Goal: Task Accomplishment & Management: Manage account settings

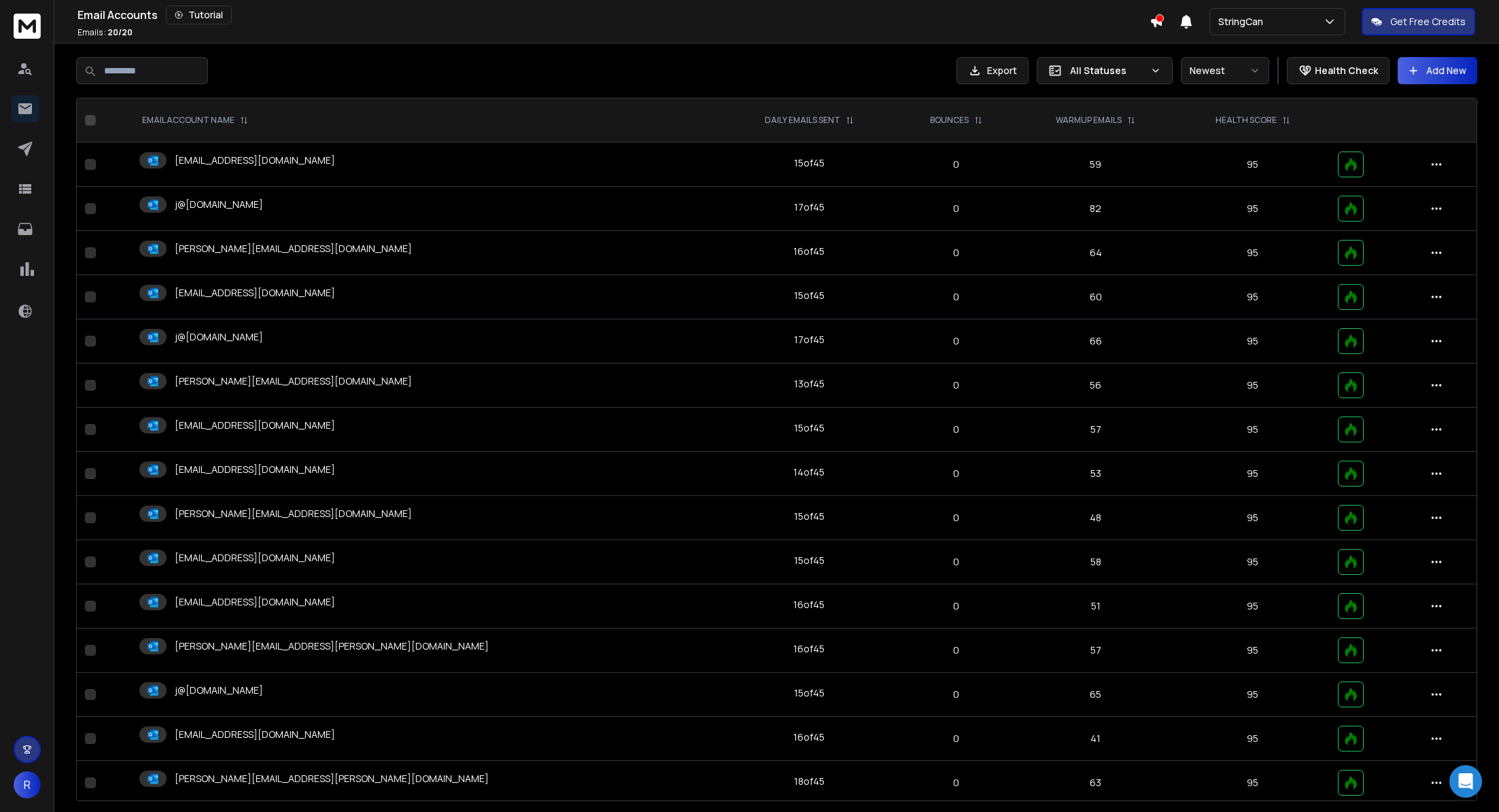
scroll to position [231, 0]
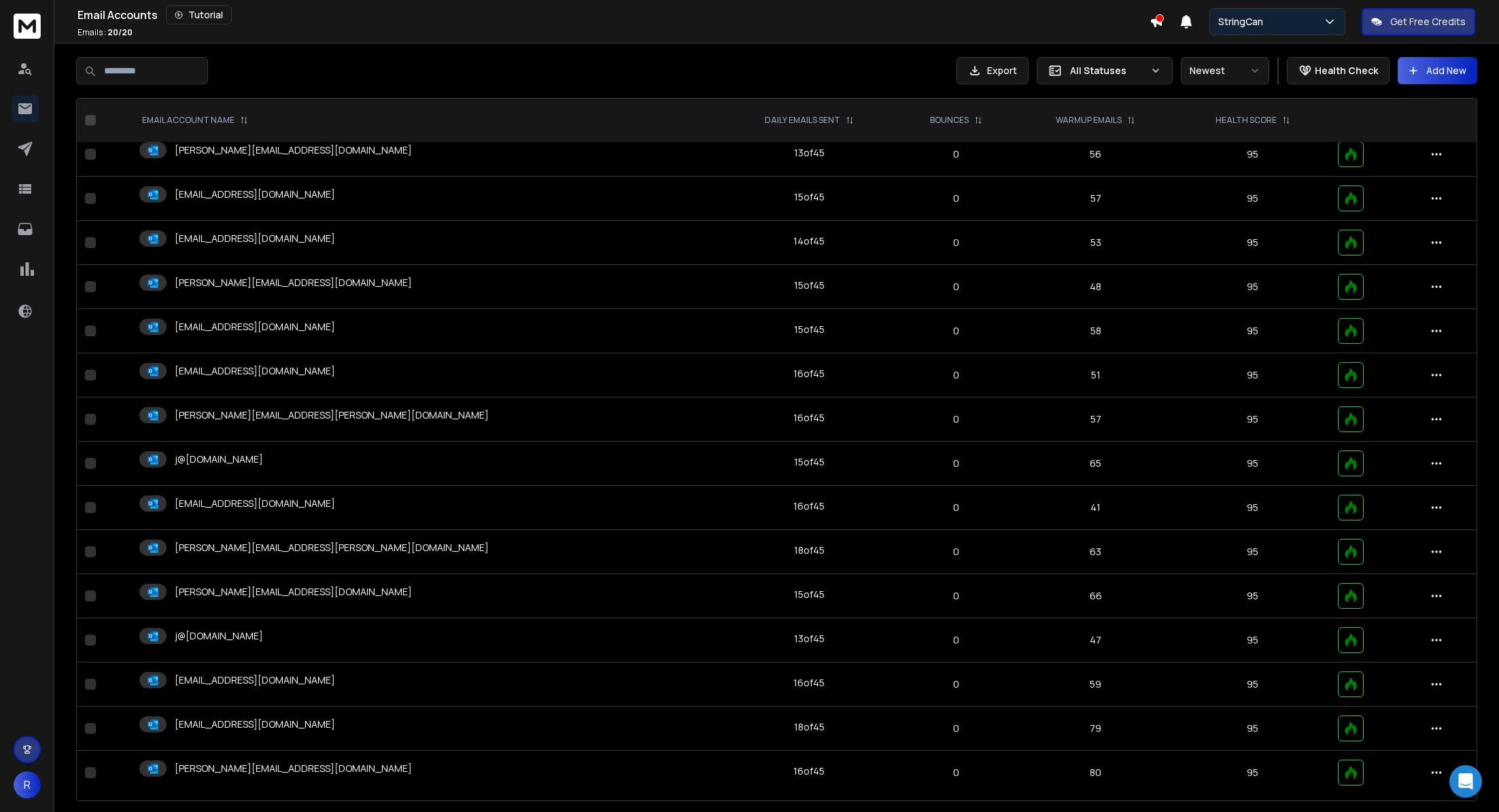
click at [1257, 23] on p "StringCan" at bounding box center [1244, 21] width 50 height 13
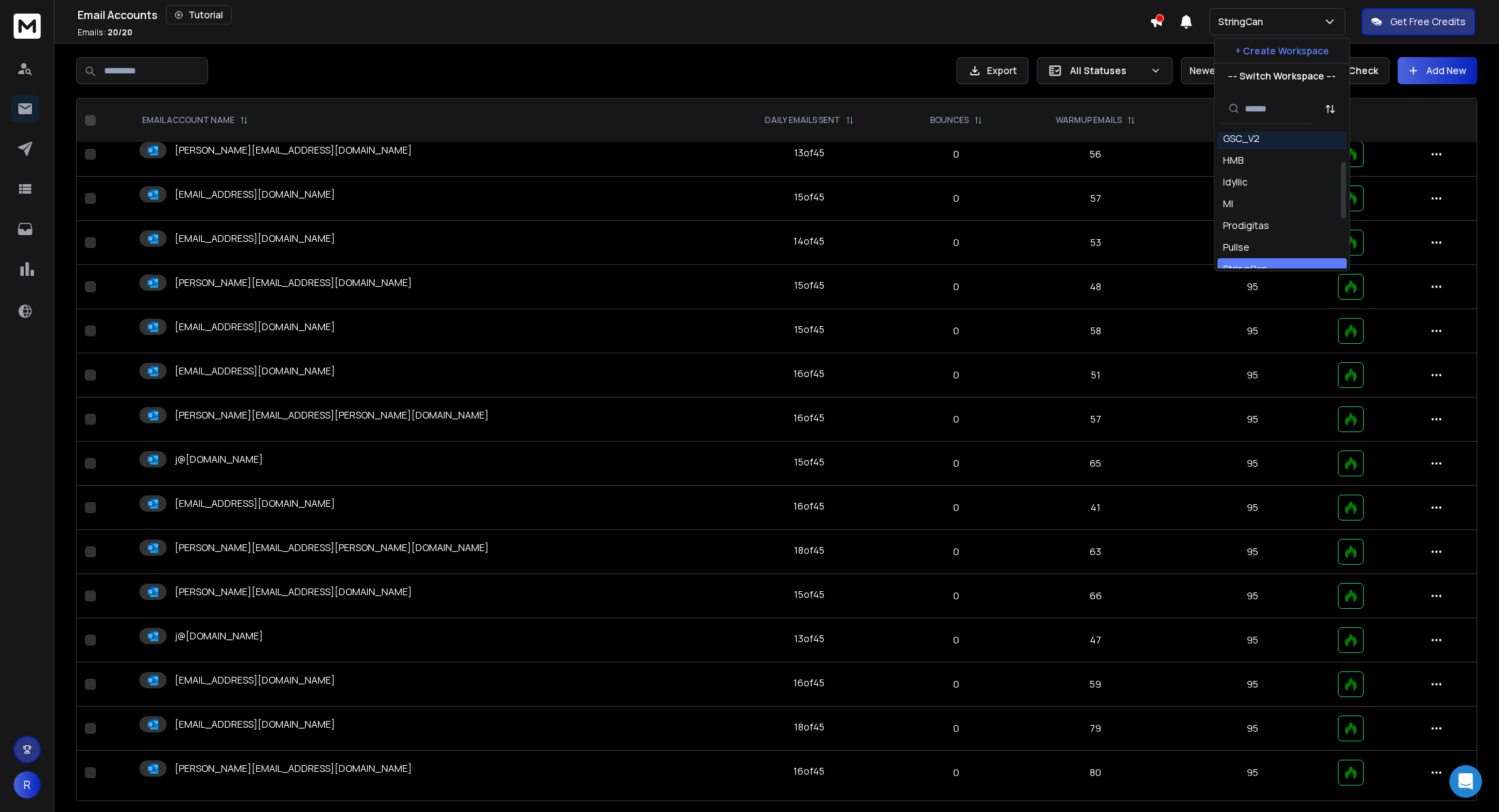
scroll to position [69, 0]
click at [1241, 159] on div "HMB" at bounding box center [1234, 161] width 21 height 13
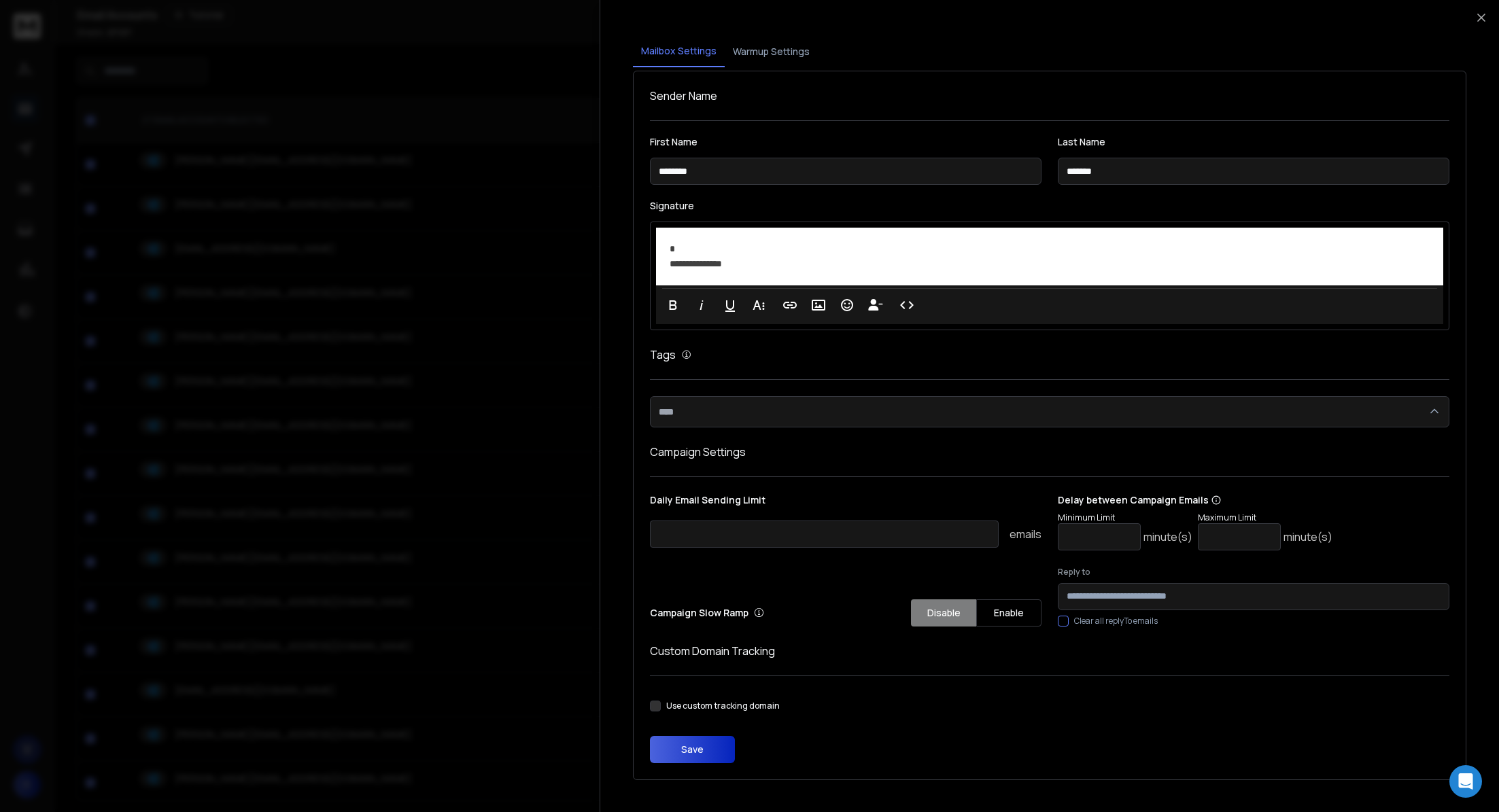
click at [535, 192] on div at bounding box center [750, 406] width 1499 height 812
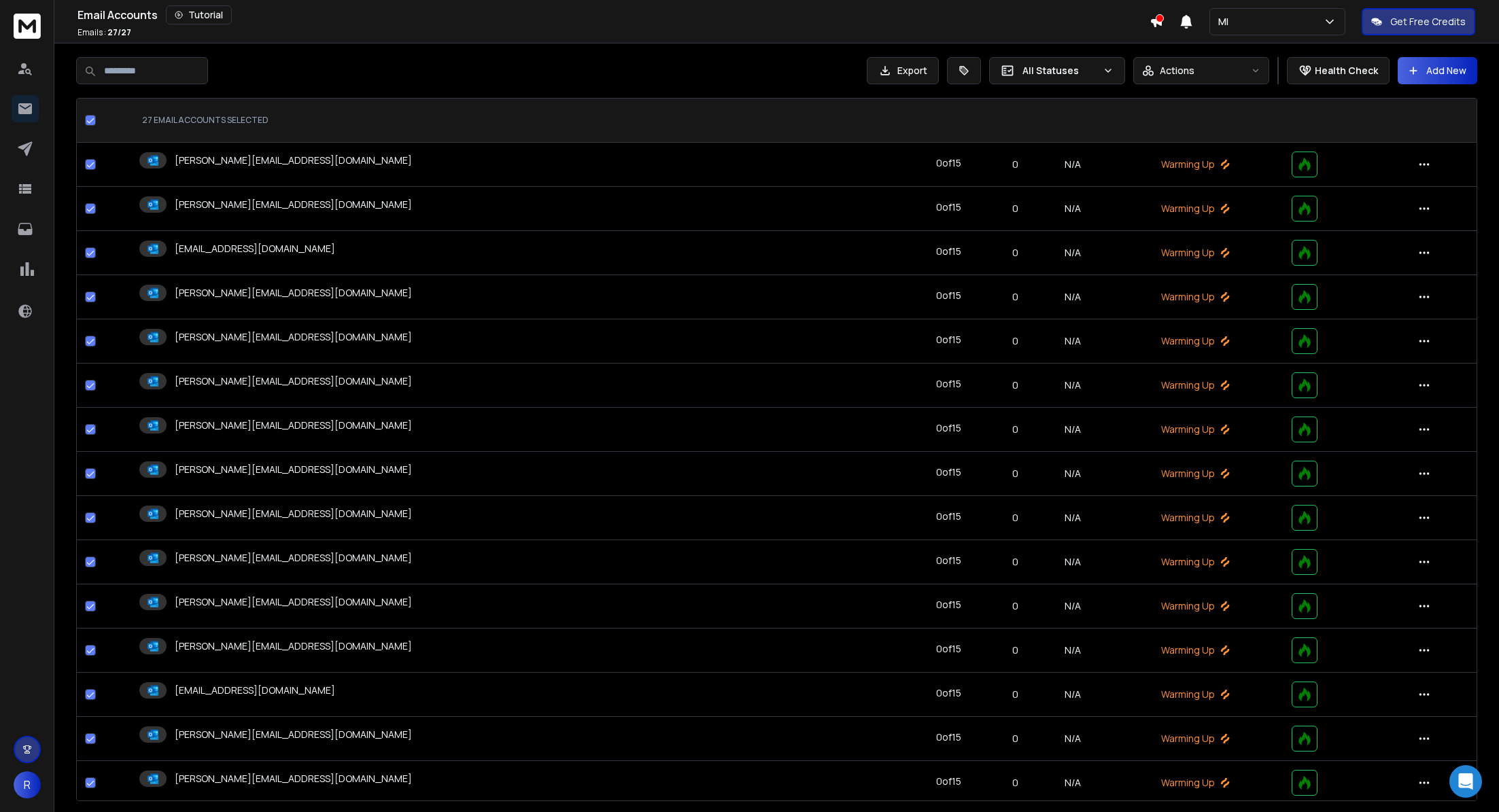
click at [1255, 35] on div "Email Accounts Tutorial Emails : 27 / 27 MI Get Free Credits" at bounding box center [750, 21] width 1499 height 44
click at [1253, 30] on button "MI" at bounding box center [1277, 21] width 136 height 27
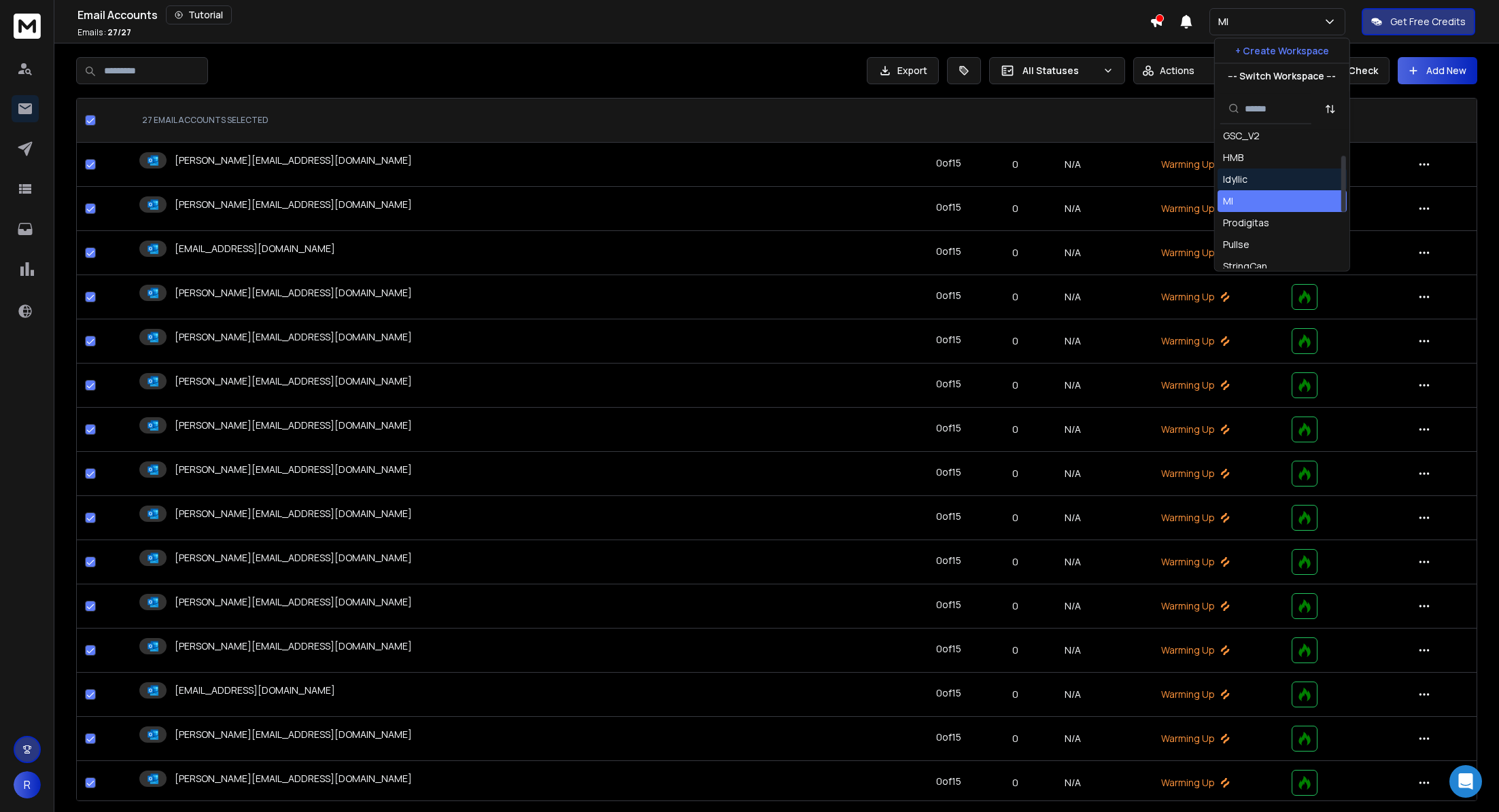
scroll to position [53, 0]
click at [1242, 176] on div "HMB" at bounding box center [1234, 177] width 21 height 13
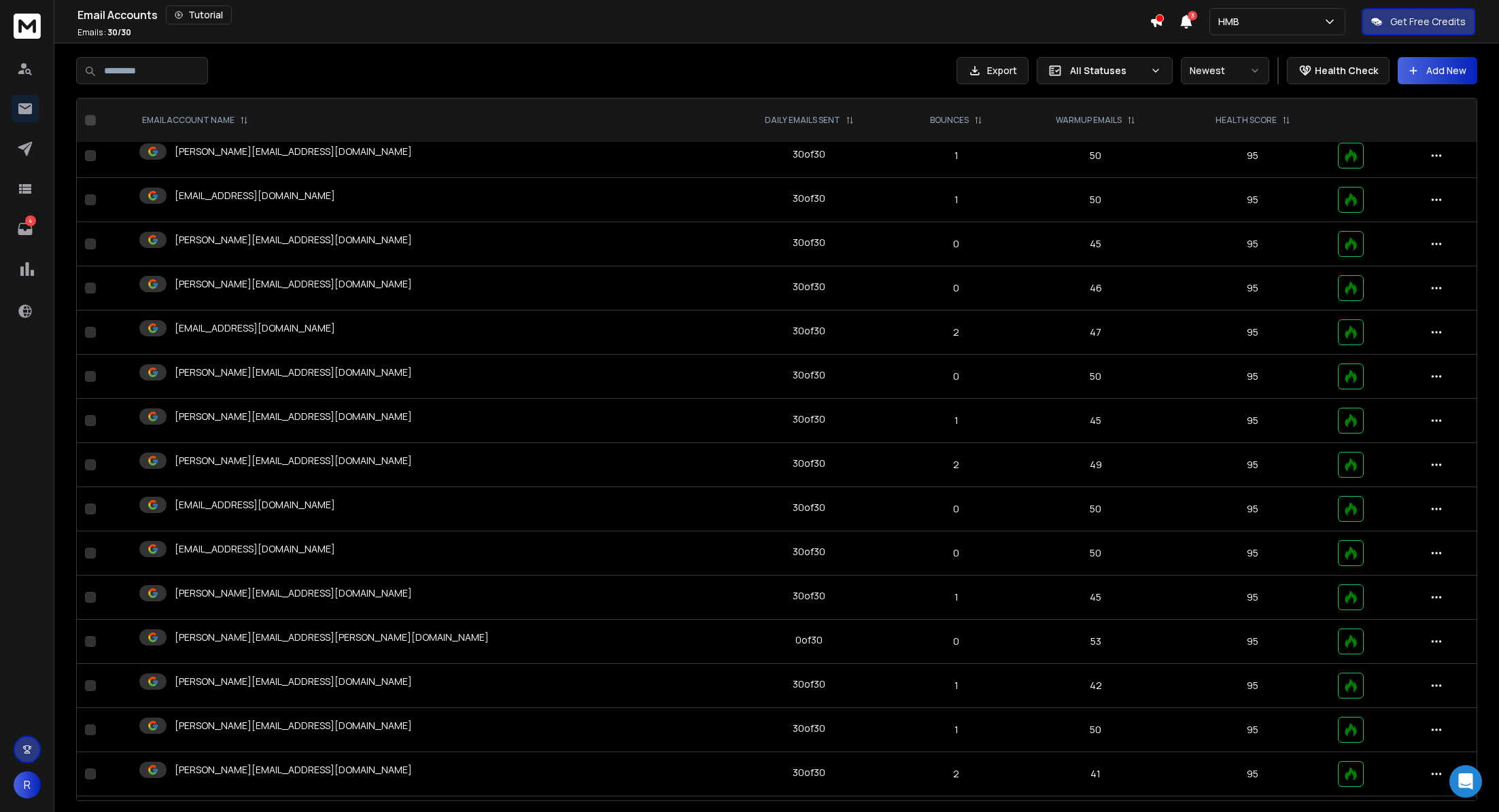
scroll to position [671, 0]
click at [292, 278] on p "[PERSON_NAME][EMAIL_ADDRESS][PERSON_NAME][DOMAIN_NAME]" at bounding box center [332, 285] width 314 height 13
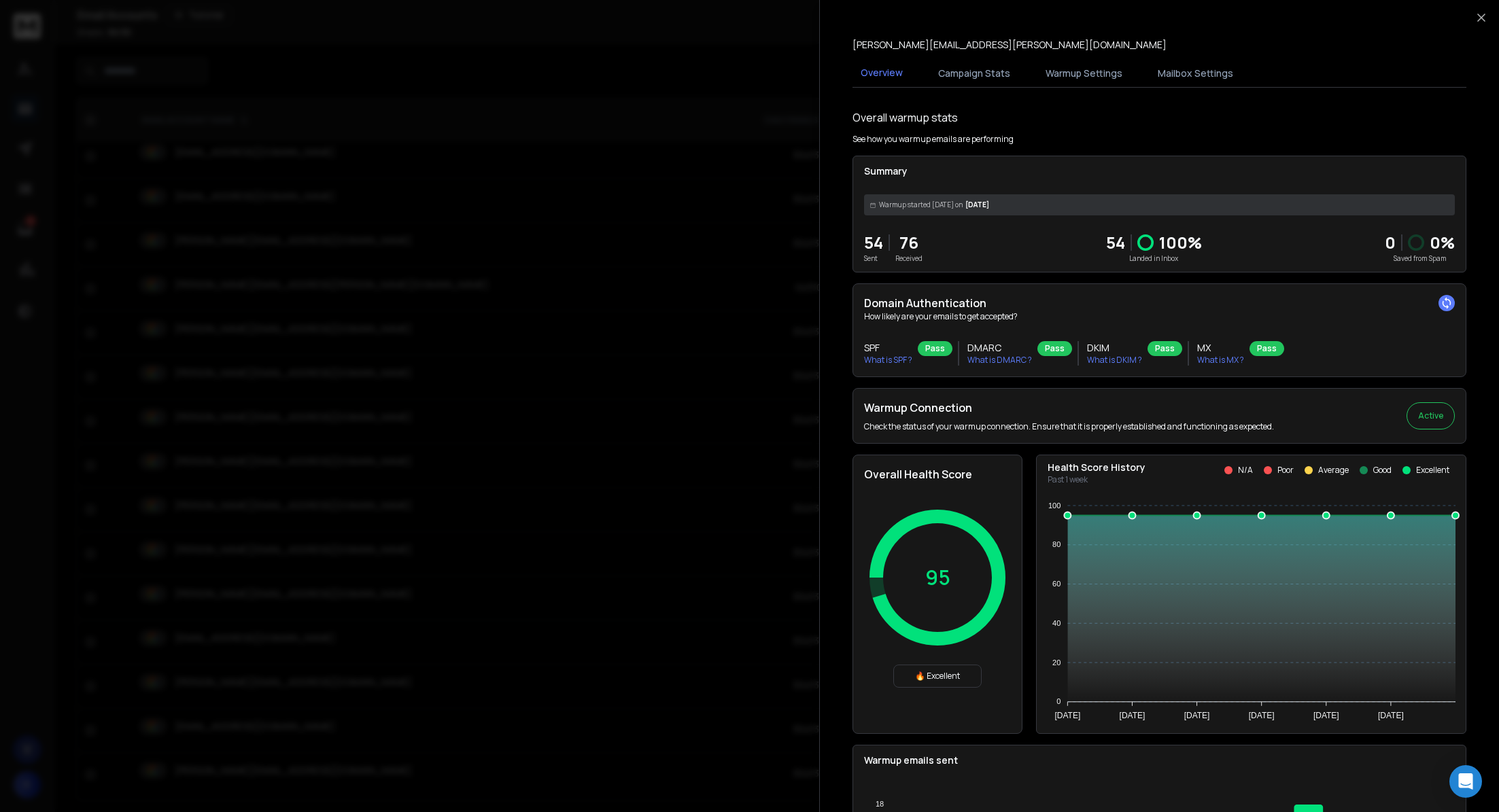
click at [1178, 75] on button "Mailbox Settings" at bounding box center [1196, 73] width 92 height 30
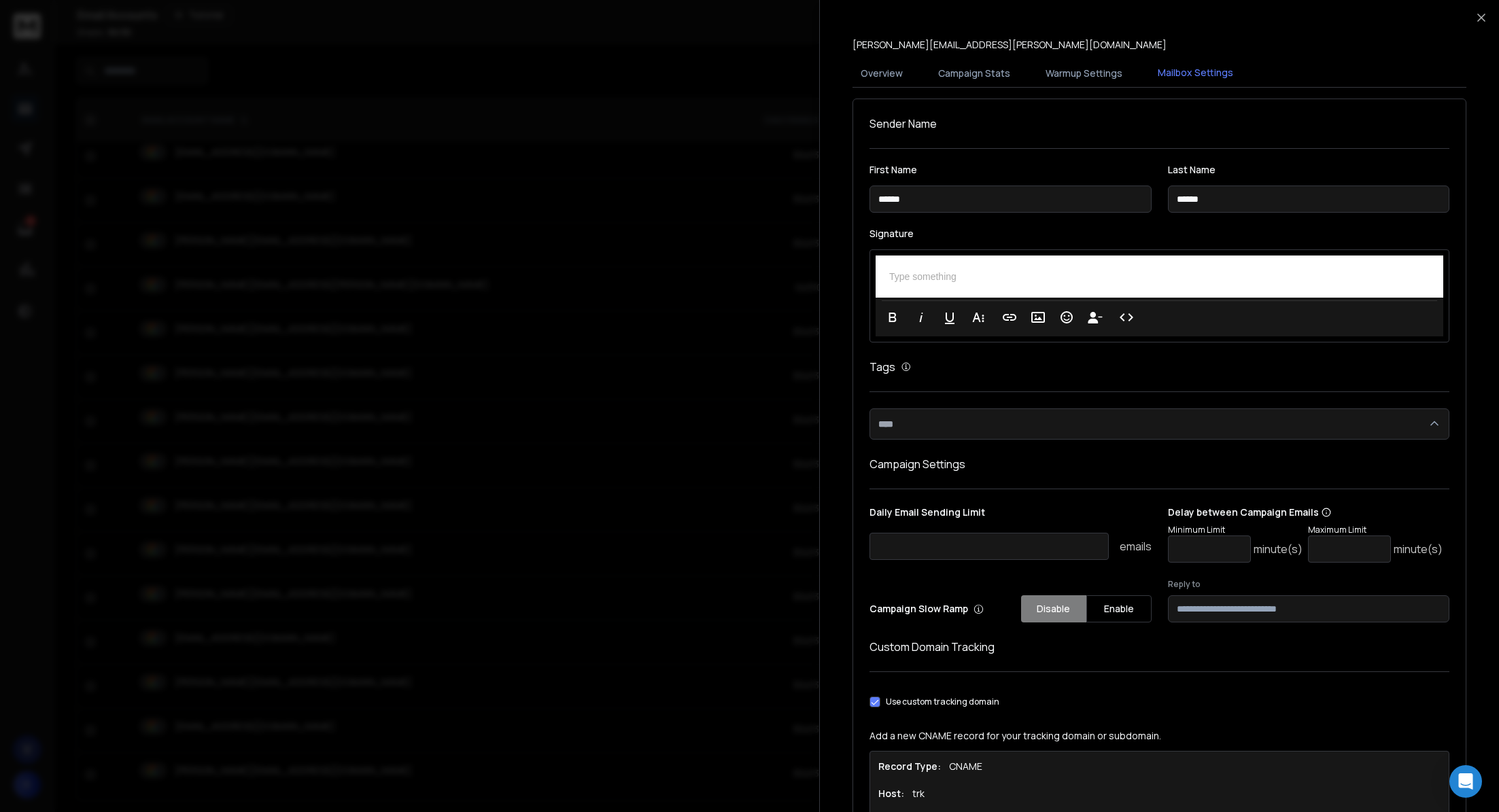
click at [648, 450] on div at bounding box center [750, 406] width 1499 height 812
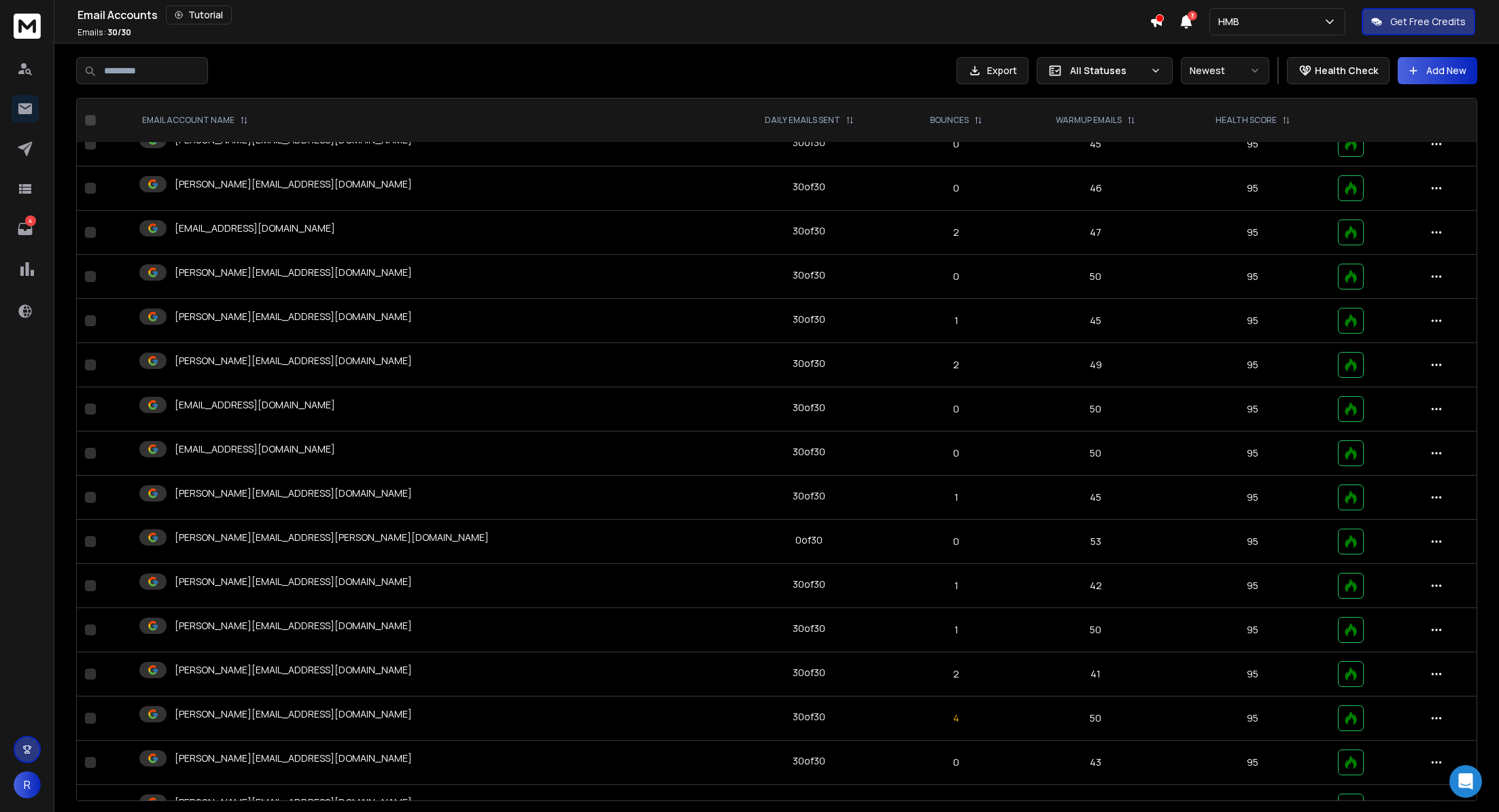
scroll to position [0, 0]
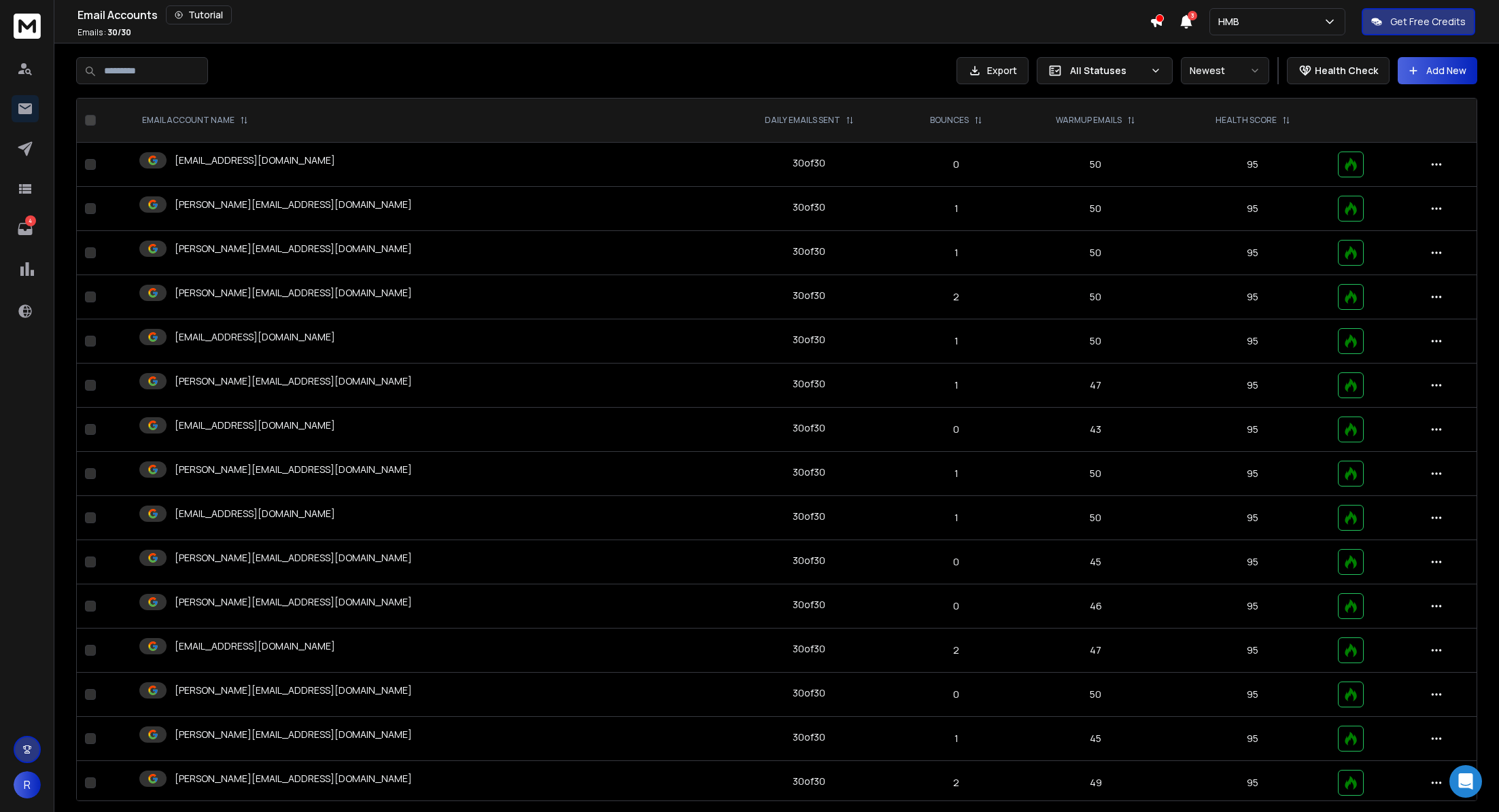
click at [185, 76] on input at bounding box center [142, 70] width 132 height 27
type input "******"
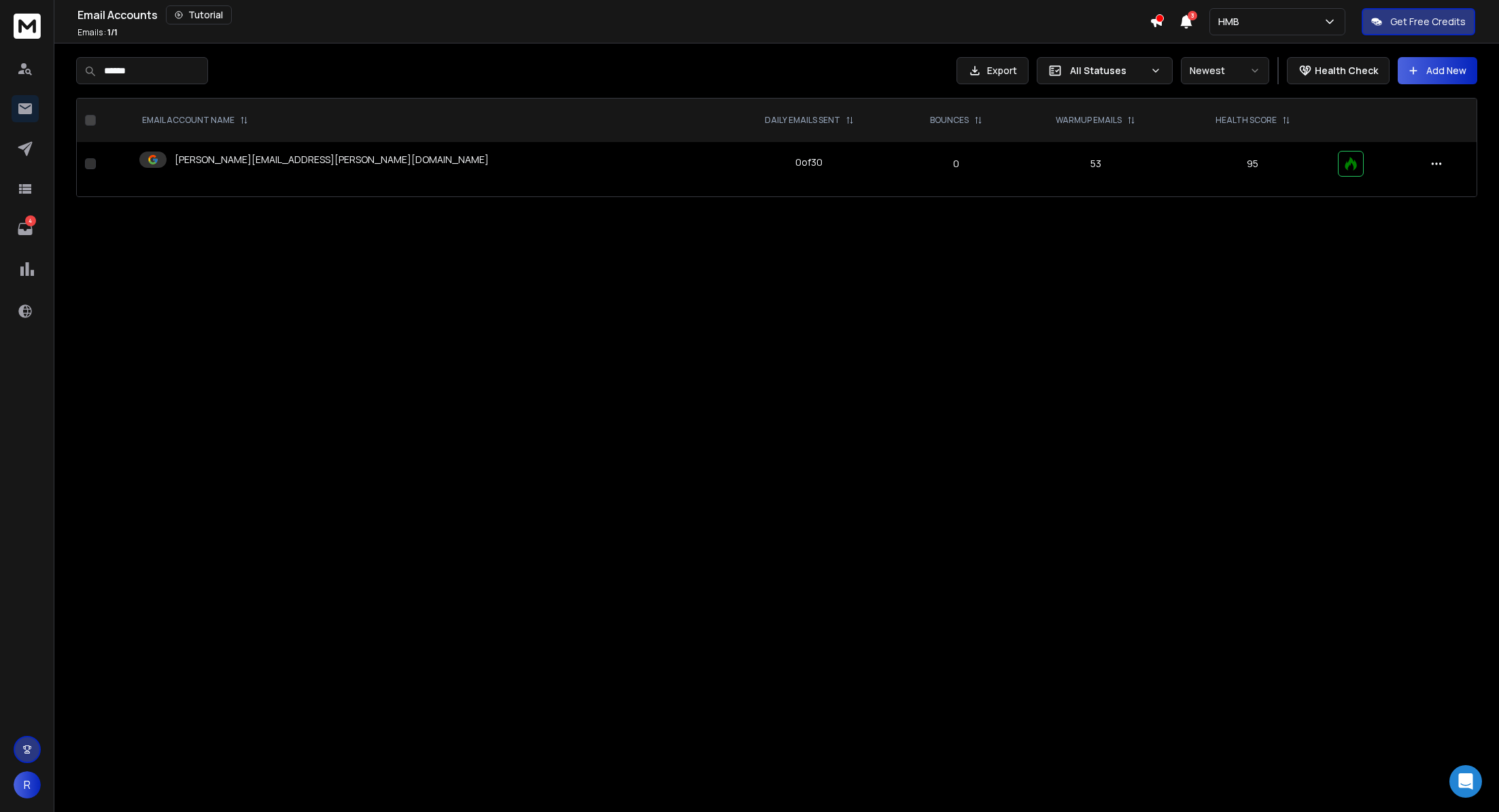
click at [216, 168] on td "[PERSON_NAME][EMAIL_ADDRESS][PERSON_NAME][DOMAIN_NAME]" at bounding box center [426, 163] width 590 height 44
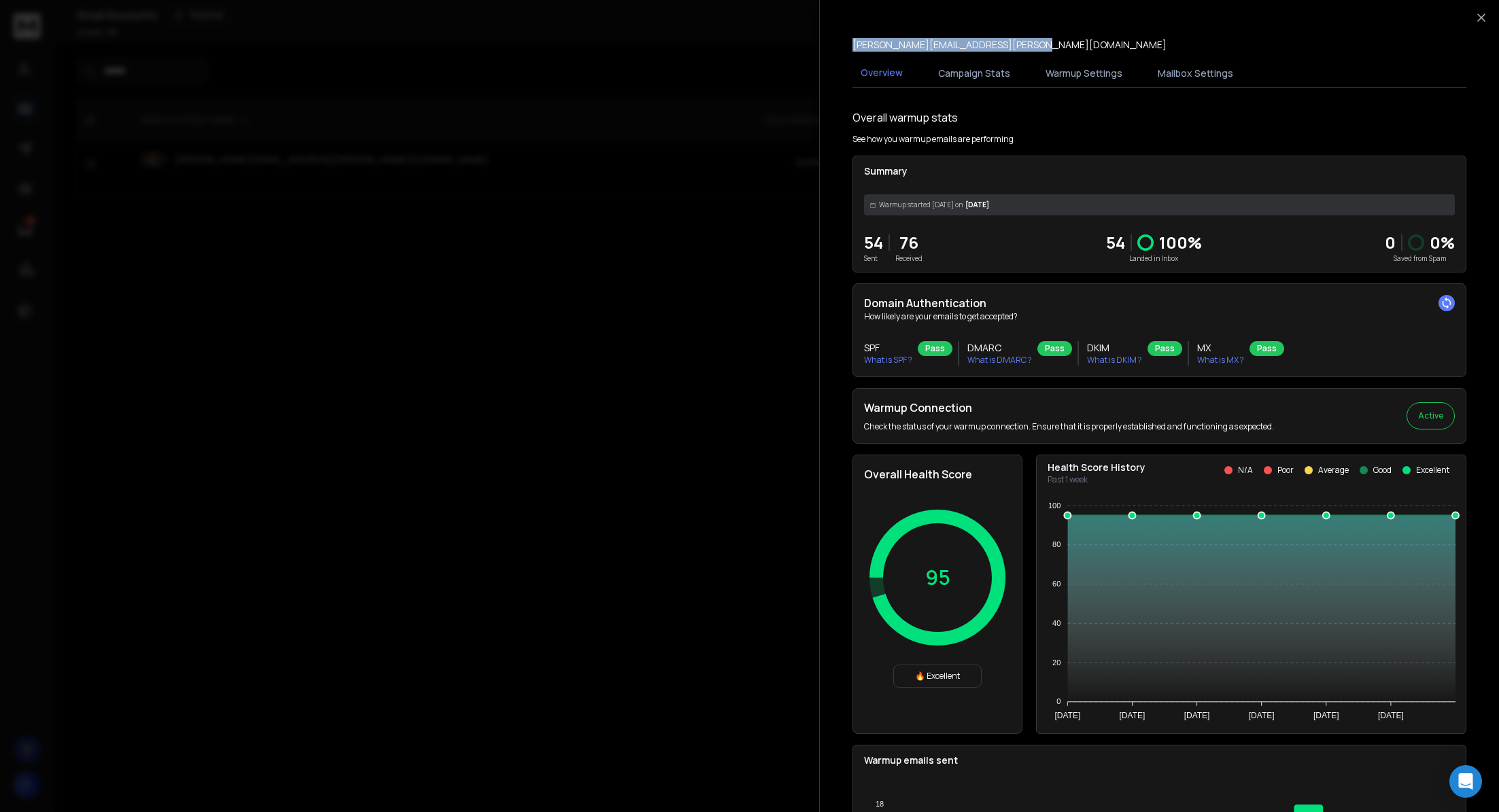
drag, startPoint x: 1026, startPoint y: 47, endPoint x: 843, endPoint y: 43, distance: 183.0
click at [843, 43] on div "[PERSON_NAME][EMAIL_ADDRESS][PERSON_NAME][DOMAIN_NAME] Overview Campaign Stats …" at bounding box center [1160, 539] width 647 height 1046
copy p "[PERSON_NAME][EMAIL_ADDRESS][PERSON_NAME][DOMAIN_NAME]"
